Goal: Navigation & Orientation: Find specific page/section

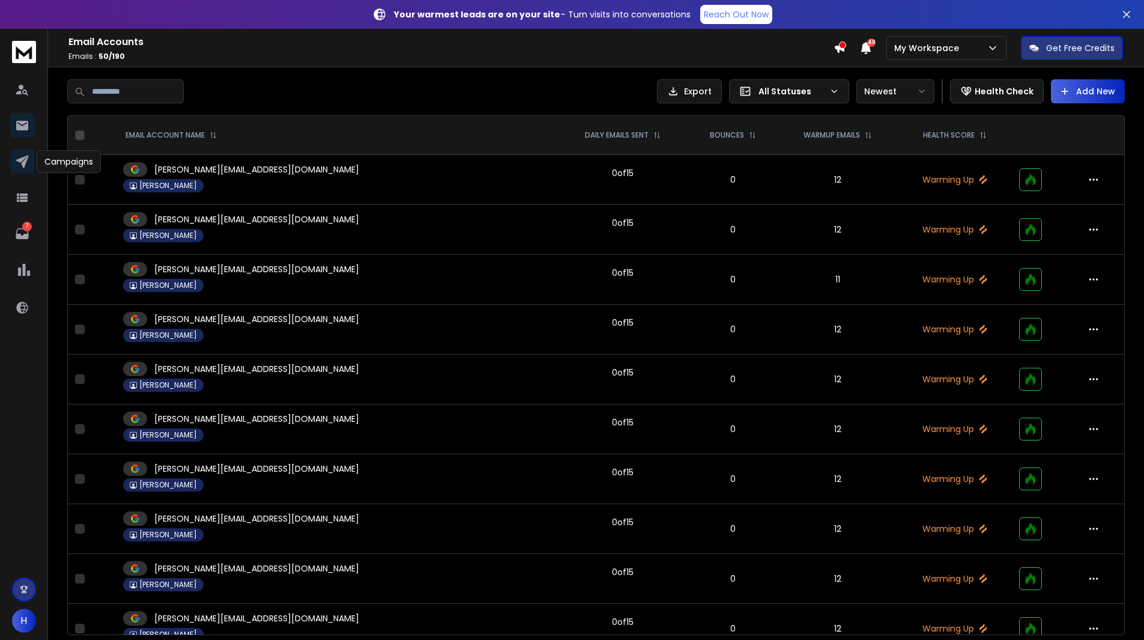
click at [25, 160] on icon at bounding box center [22, 161] width 13 height 13
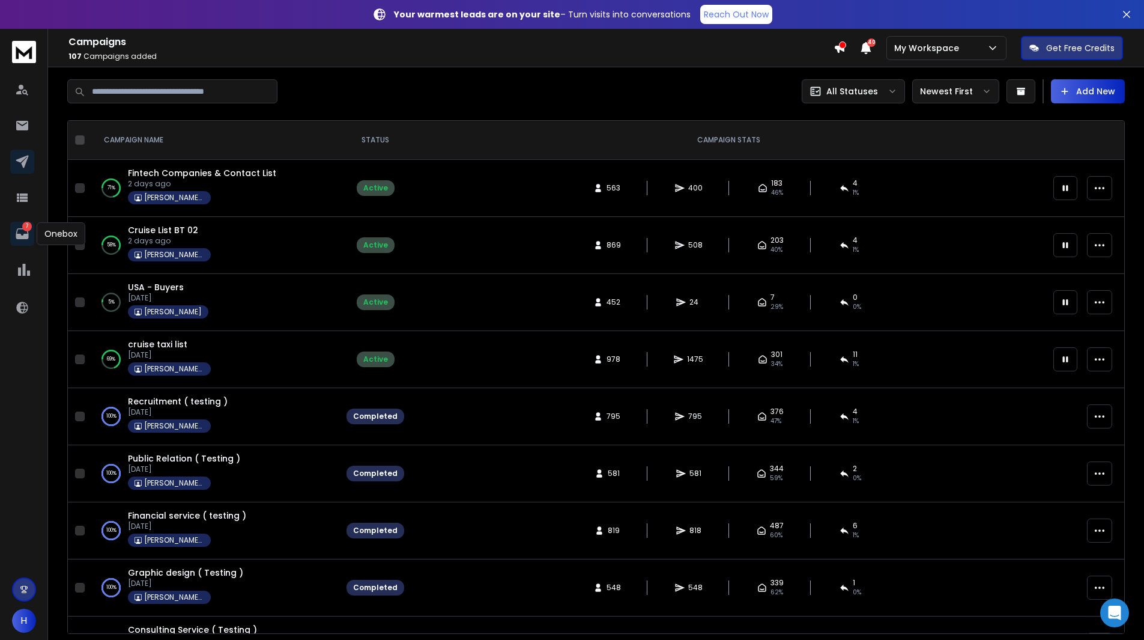
click at [17, 238] on icon at bounding box center [22, 233] width 13 height 11
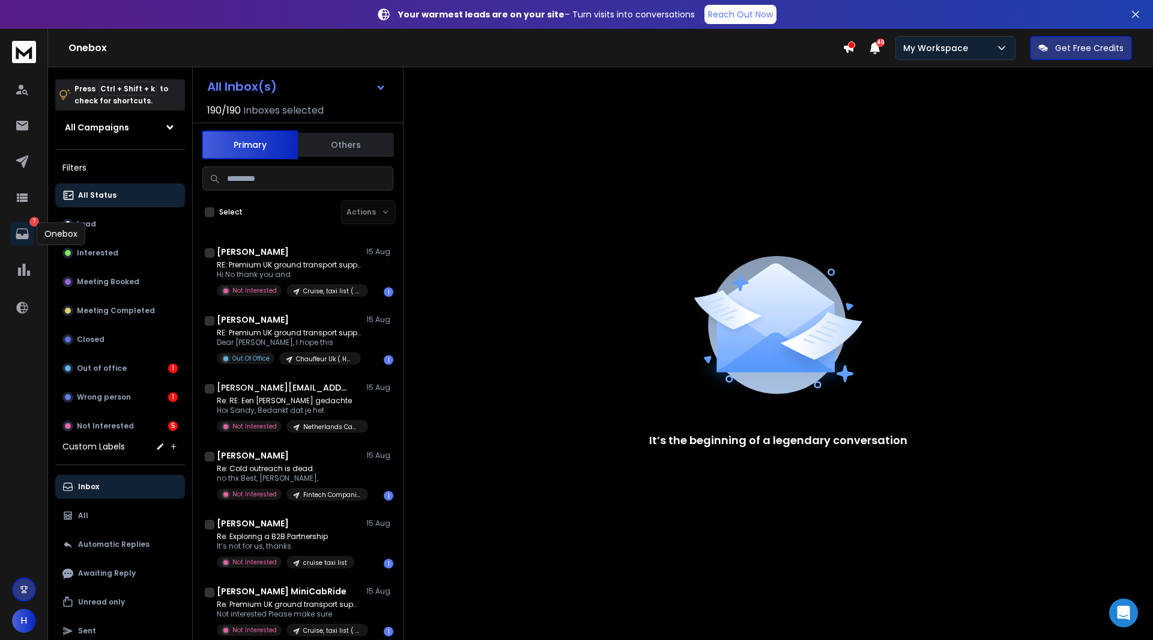
click at [931, 55] on button "My Workspace" at bounding box center [955, 48] width 120 height 24
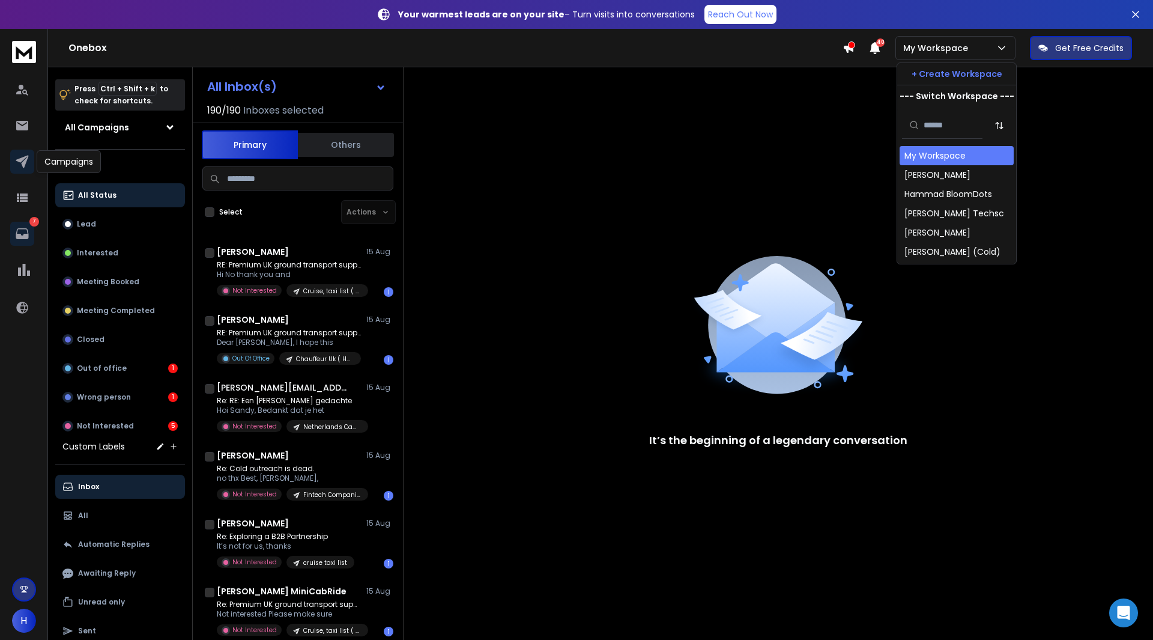
click at [17, 156] on icon at bounding box center [22, 161] width 14 height 14
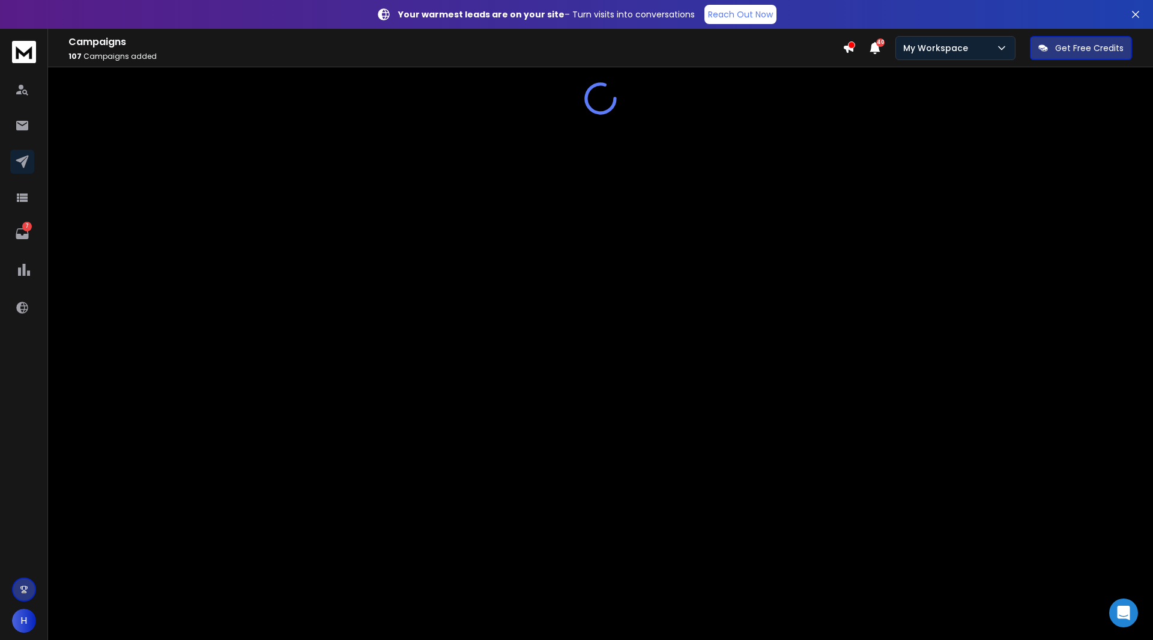
click at [965, 40] on button "My Workspace" at bounding box center [955, 48] width 120 height 24
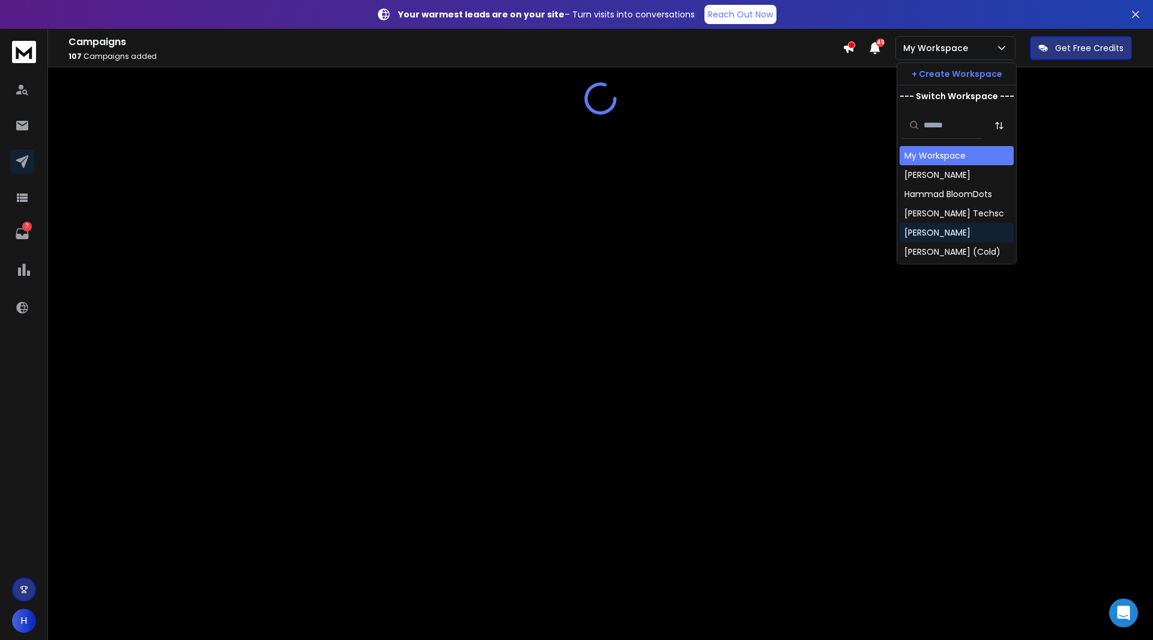
click at [943, 231] on div "[PERSON_NAME]" at bounding box center [937, 232] width 66 height 12
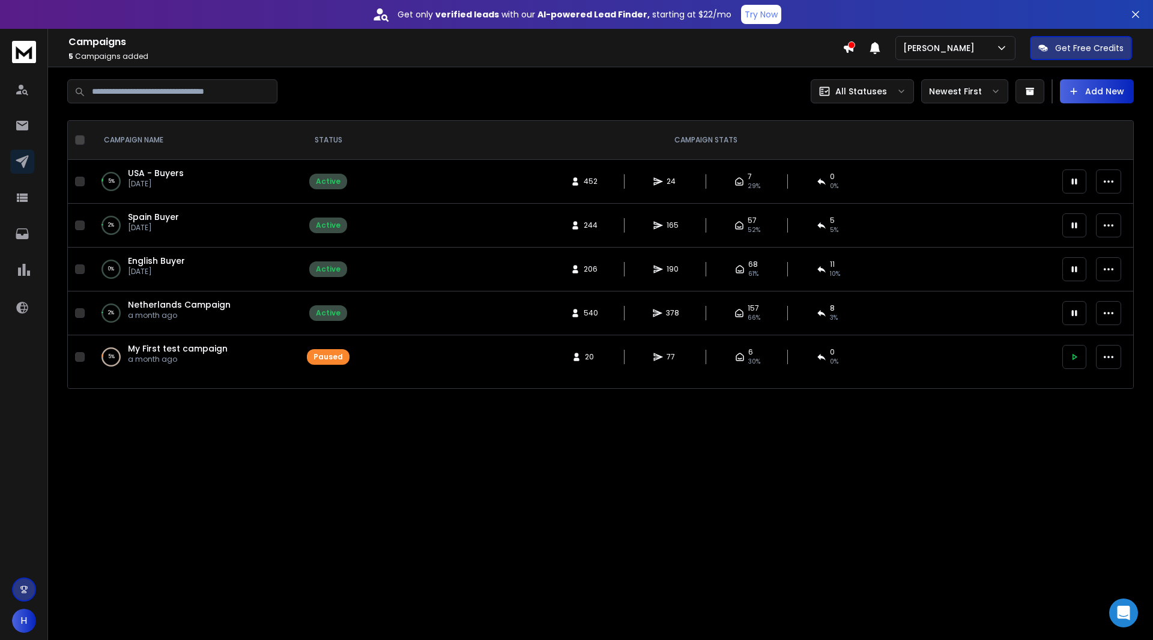
click at [435, 267] on div "206 190 68 61 % 11 10 %" at bounding box center [706, 268] width 684 height 19
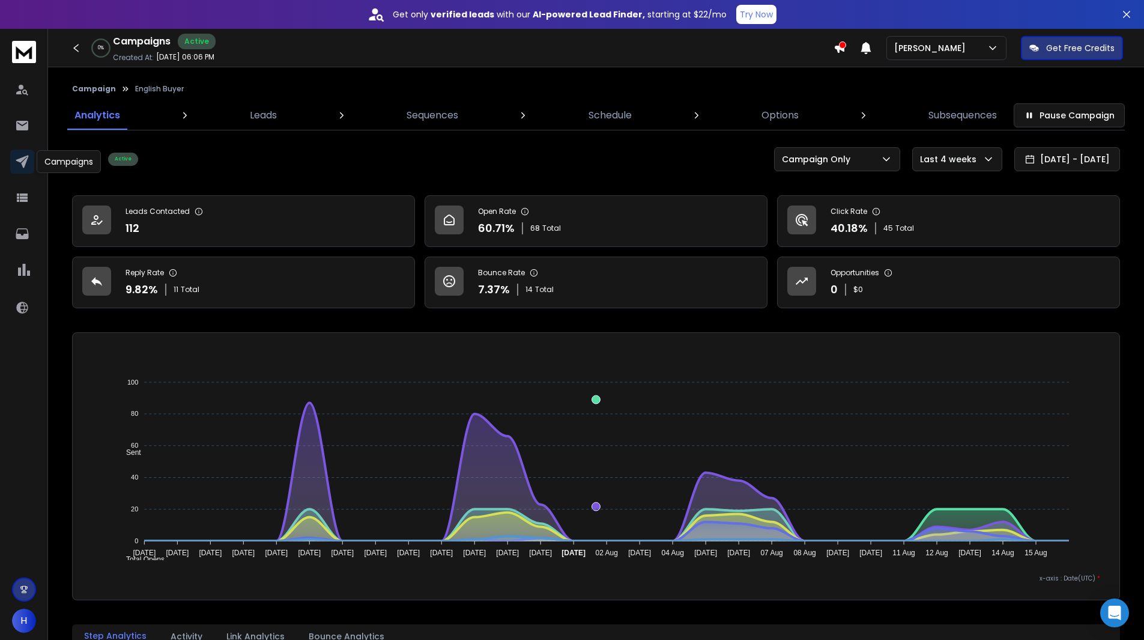
click at [28, 160] on icon at bounding box center [22, 161] width 14 height 14
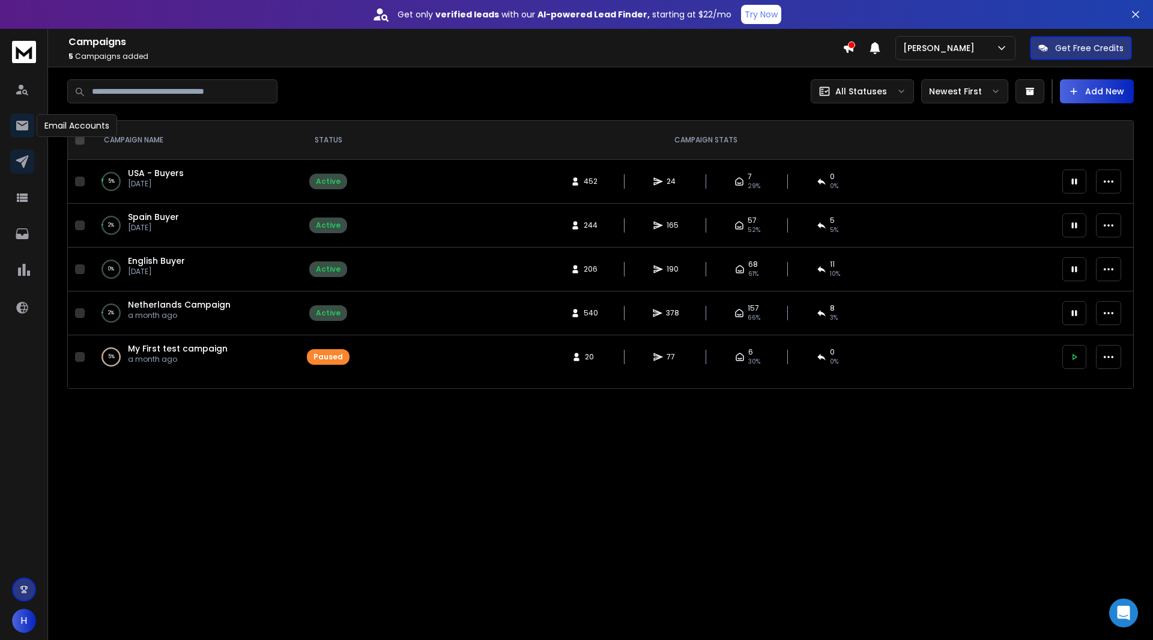
click at [20, 128] on icon at bounding box center [22, 126] width 12 height 10
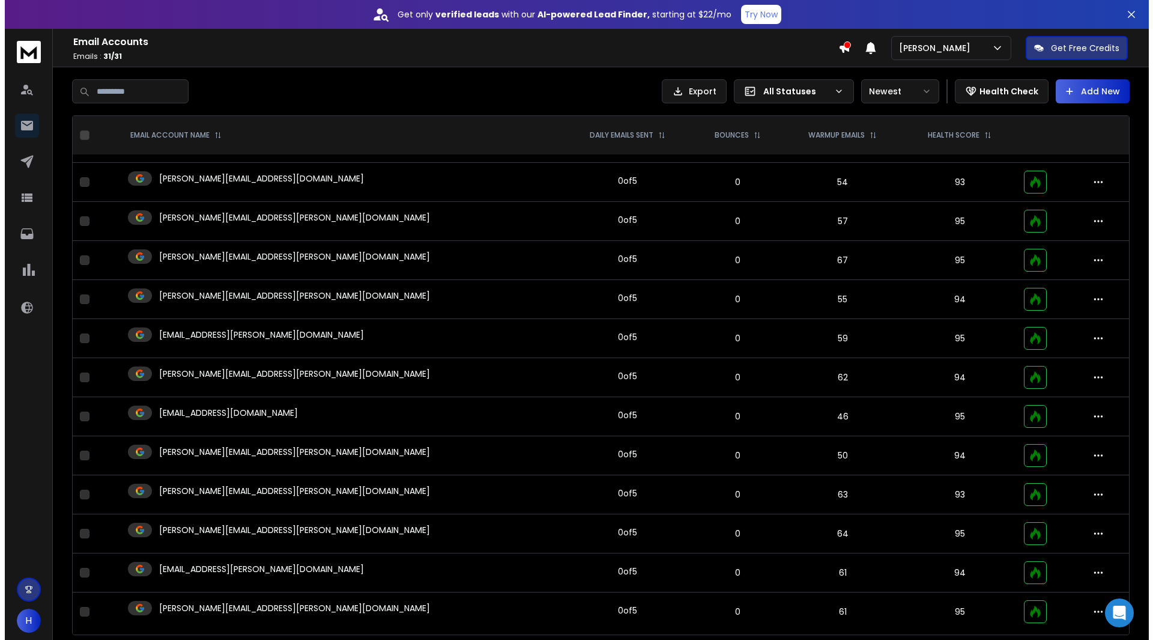
scroll to position [740, 0]
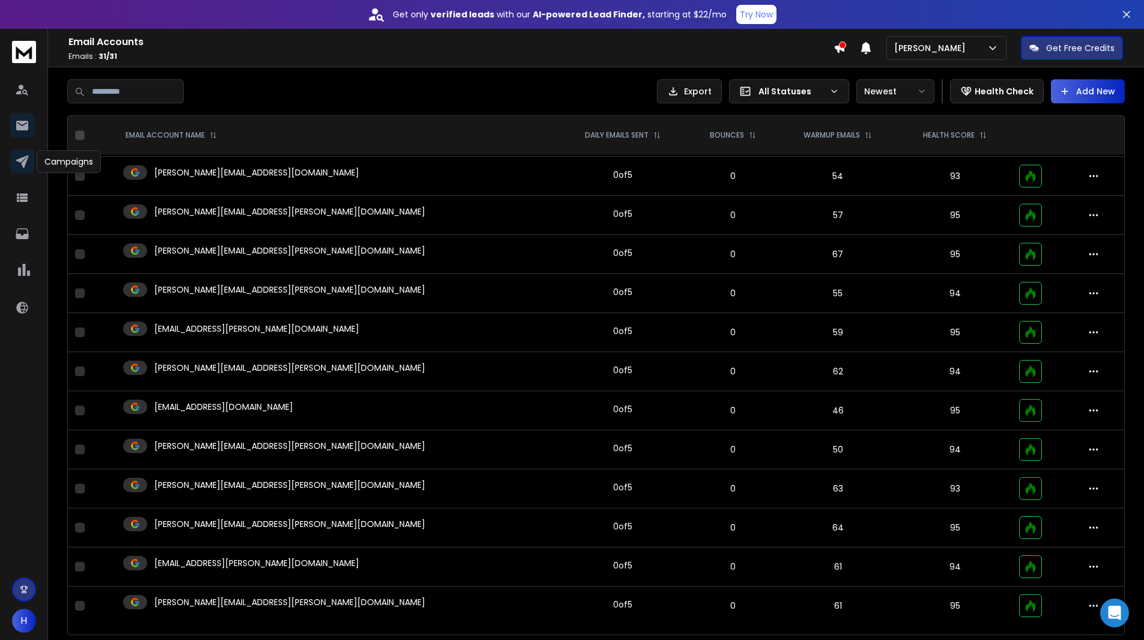
click at [13, 162] on link at bounding box center [22, 162] width 24 height 24
